Goal: Task Accomplishment & Management: Manage account settings

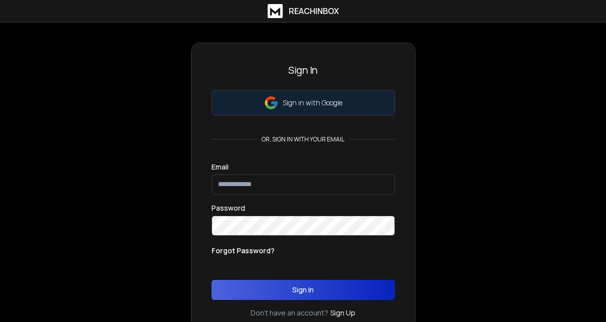
click at [297, 106] on p "Sign in with Google" at bounding box center [313, 103] width 60 height 10
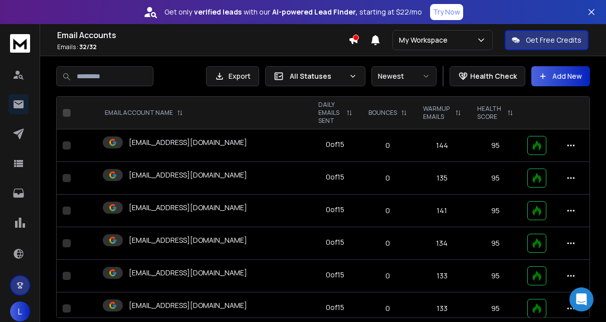
click at [22, 52] on img at bounding box center [20, 43] width 20 height 19
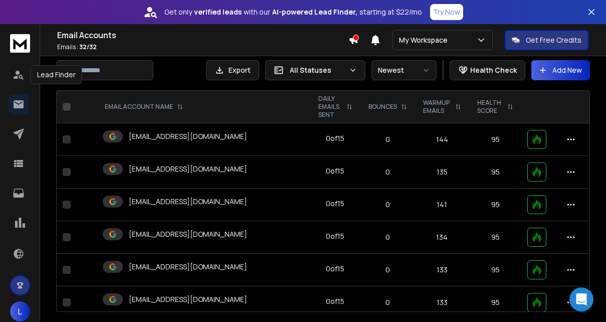
scroll to position [24, 0]
click at [24, 307] on span "L" at bounding box center [20, 311] width 20 height 20
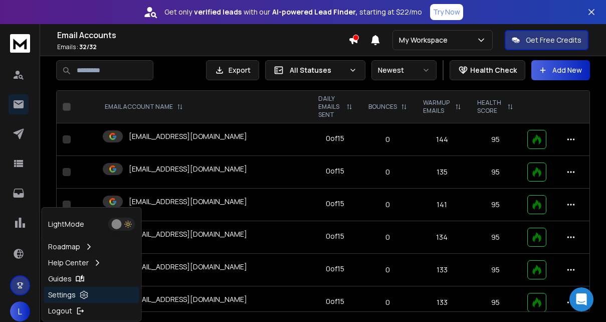
click at [57, 293] on p "Settings" at bounding box center [62, 295] width 28 height 10
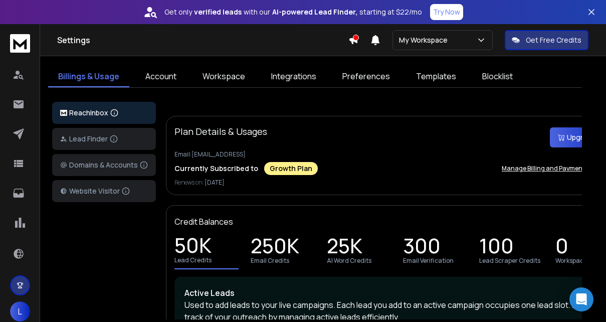
click at [160, 77] on link "Account" at bounding box center [160, 76] width 51 height 21
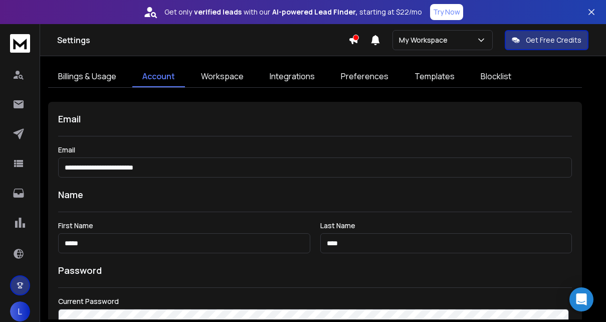
click at [80, 77] on link "Billings & Usage" at bounding box center [87, 76] width 78 height 21
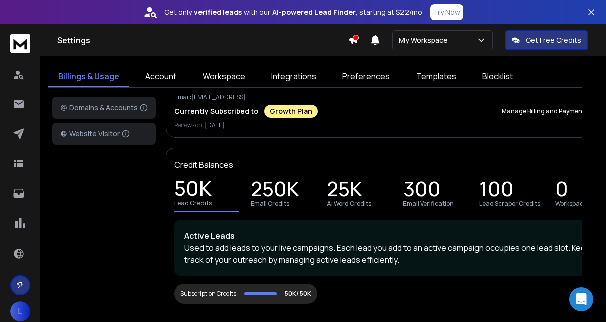
scroll to position [21, 0]
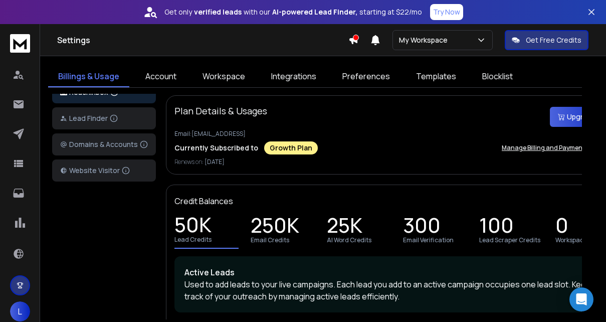
click at [541, 149] on p "Manage Billing and Payment Methods" at bounding box center [557, 148] width 110 height 8
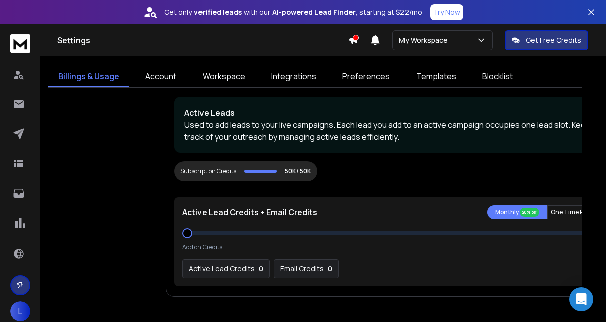
scroll to position [167, 0]
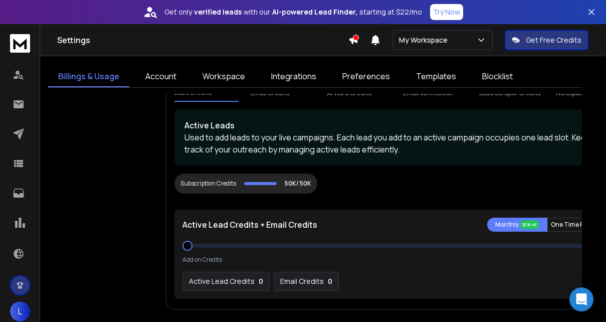
click at [155, 79] on link "Account" at bounding box center [160, 76] width 51 height 21
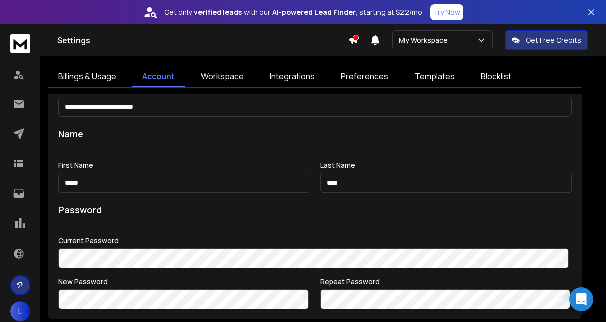
click at [67, 79] on link "Billings & Usage" at bounding box center [87, 76] width 78 height 21
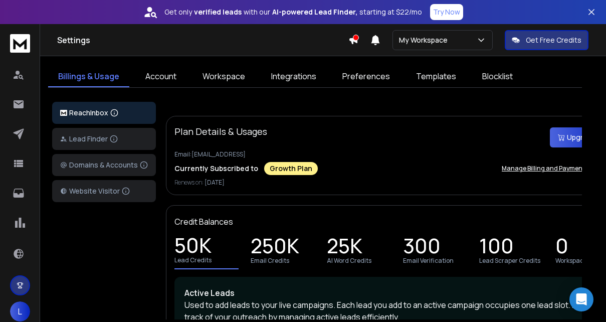
click at [514, 166] on p "Manage Billing and Payment Methods" at bounding box center [557, 168] width 110 height 8
